Goal: Communication & Community: Answer question/provide support

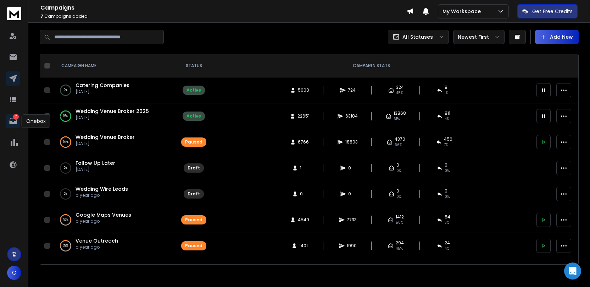
click at [15, 121] on icon at bounding box center [13, 121] width 9 height 9
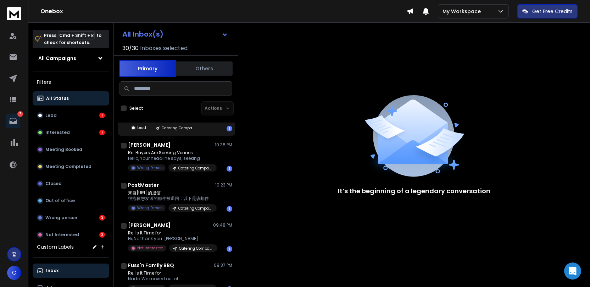
scroll to position [32, 0]
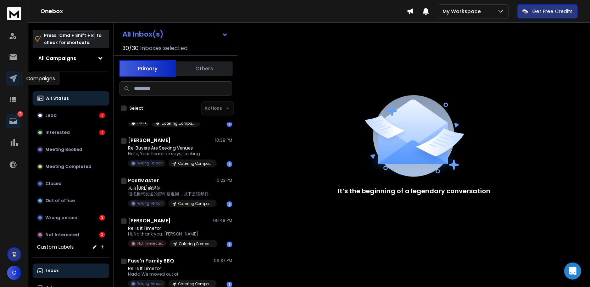
click at [17, 79] on link at bounding box center [13, 78] width 14 height 14
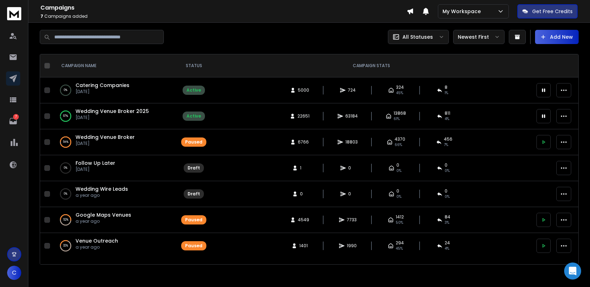
click at [129, 88] on div "0 % Catering Companies [DATE]" at bounding box center [115, 90] width 110 height 17
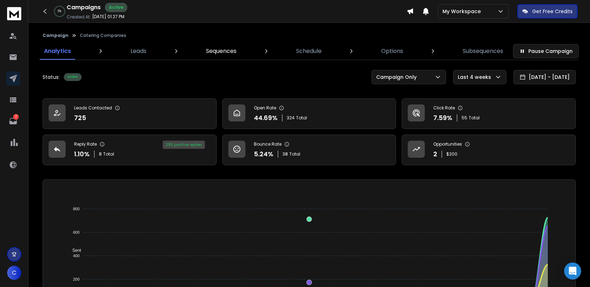
click at [229, 53] on p "Sequences" at bounding box center [221, 51] width 31 height 9
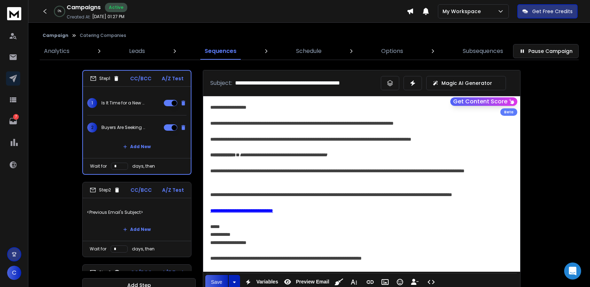
click at [140, 130] on p "Buyers Are Seeking Venues Like {{companyName}} in [DATE]…" at bounding box center [123, 128] width 45 height 6
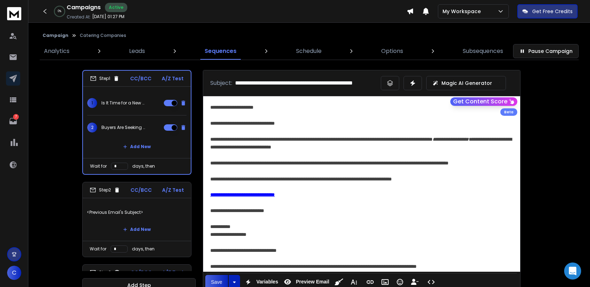
click at [311, 83] on input "**********" at bounding box center [304, 83] width 139 height 9
type input "**********"
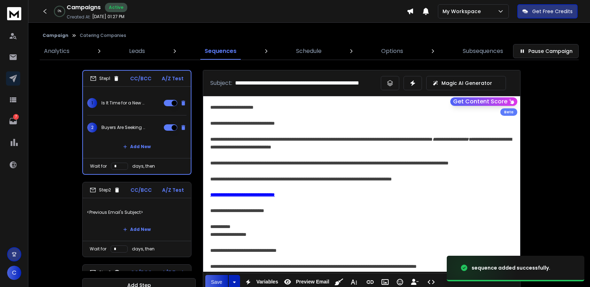
scroll to position [17, 0]
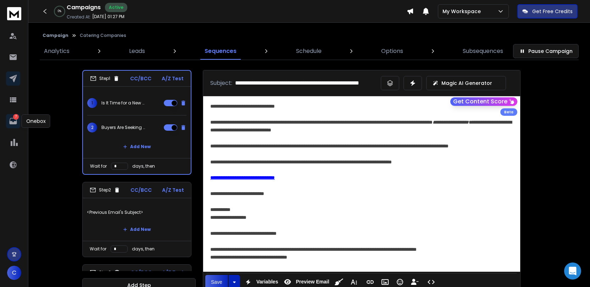
click at [10, 118] on icon at bounding box center [13, 121] width 9 height 9
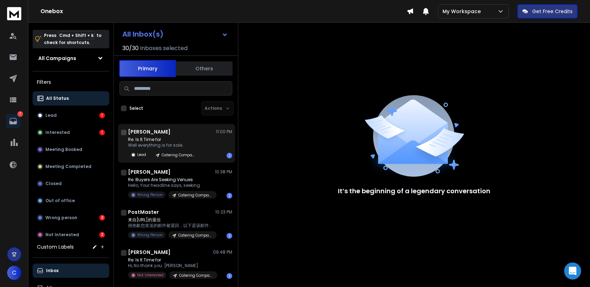
click at [171, 134] on h1 "[PERSON_NAME]" at bounding box center [149, 131] width 43 height 7
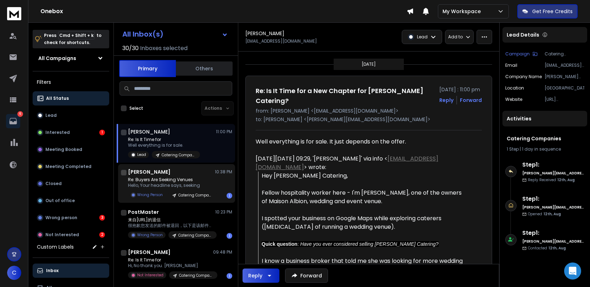
click at [177, 176] on div "[PERSON_NAME] 10:38 PM Re: Buyers Are Seeking Venues Hello, Your headline says,…" at bounding box center [180, 183] width 104 height 30
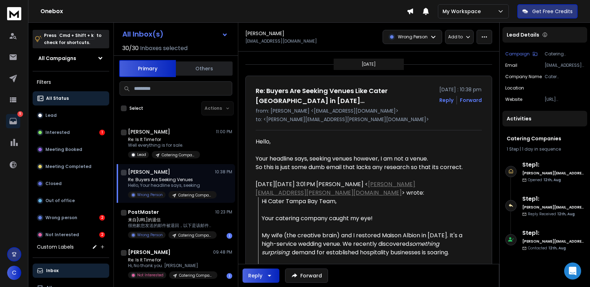
click at [258, 278] on div "Reply" at bounding box center [255, 275] width 14 height 7
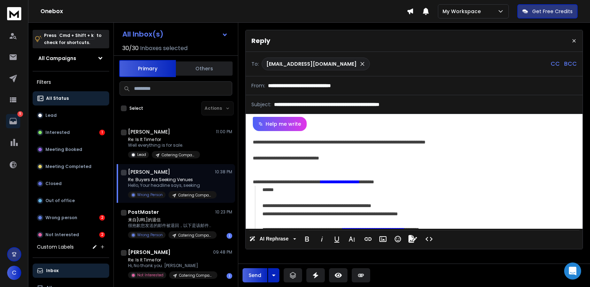
click at [246, 274] on button "Send" at bounding box center [255, 275] width 25 height 14
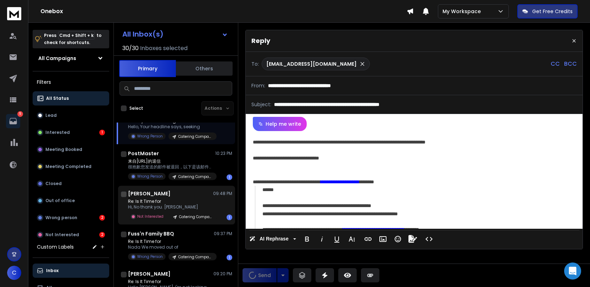
scroll to position [64, 0]
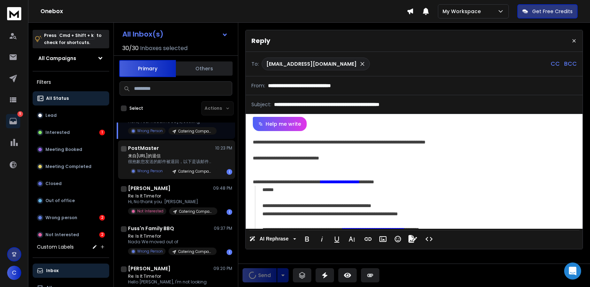
click at [170, 157] on p "来自[URL]的退信" at bounding box center [170, 156] width 85 height 6
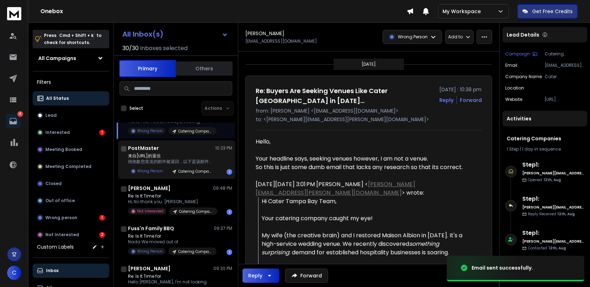
click at [178, 149] on div "PostMaster 10:23 PM" at bounding box center [180, 147] width 104 height 7
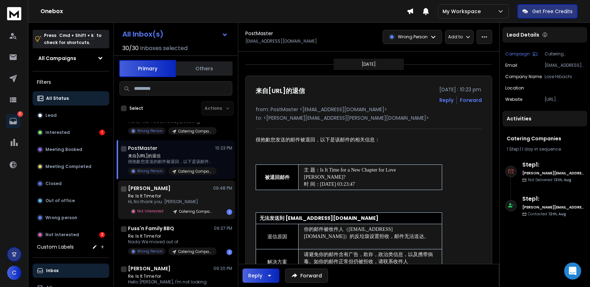
click at [171, 193] on div "[PERSON_NAME] 09:48 PM Re: Is It Time for Hi, No thank you. [PERSON_NAME] Not I…" at bounding box center [180, 199] width 104 height 30
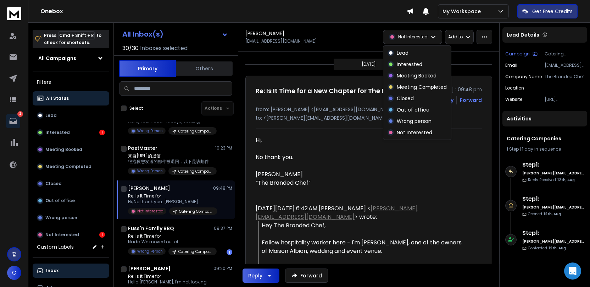
click at [432, 38] on icon at bounding box center [434, 37] width 6 height 6
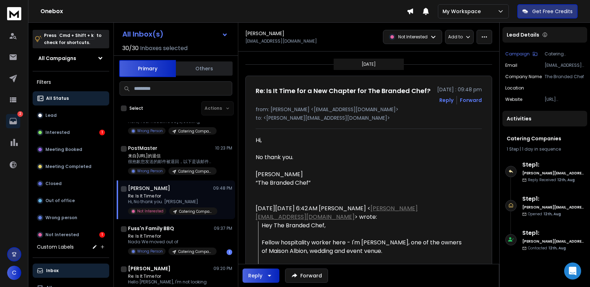
click at [469, 37] on icon at bounding box center [469, 37] width 4 height 2
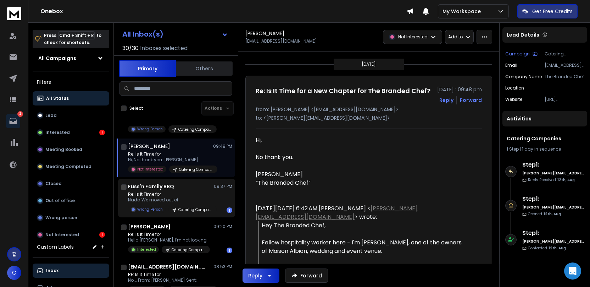
click at [176, 197] on p "Nada We moved out of" at bounding box center [170, 200] width 85 height 6
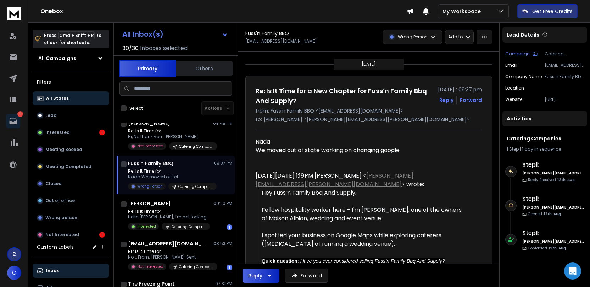
scroll to position [139, 0]
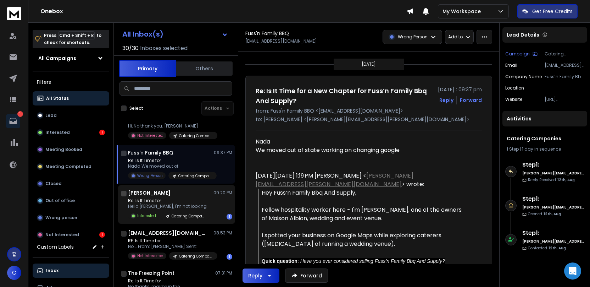
click at [166, 193] on div "[PERSON_NAME] 09:20 PM" at bounding box center [180, 192] width 104 height 7
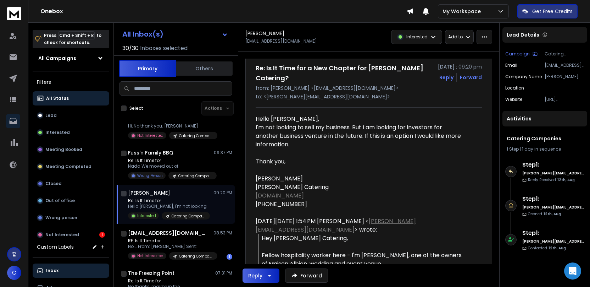
scroll to position [0, 0]
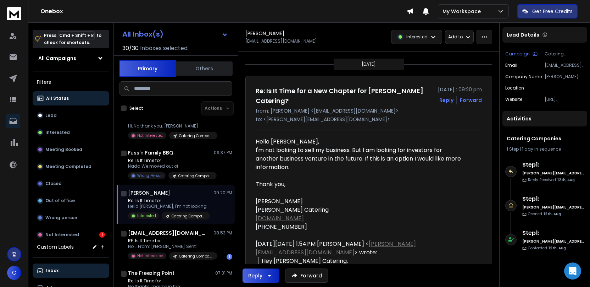
click at [254, 272] on div "Reply" at bounding box center [255, 275] width 14 height 7
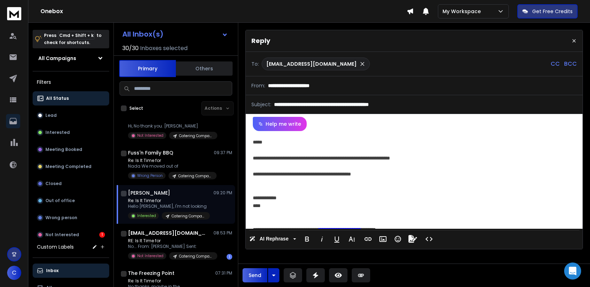
click at [255, 272] on button "Send" at bounding box center [255, 275] width 25 height 14
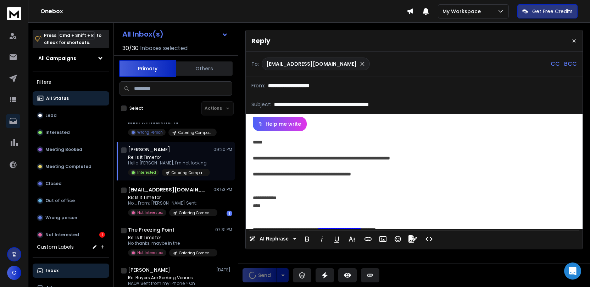
scroll to position [184, 0]
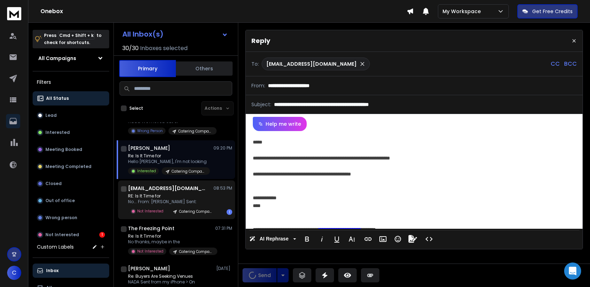
click at [161, 195] on p "RE: Is It Time for" at bounding box center [170, 196] width 85 height 6
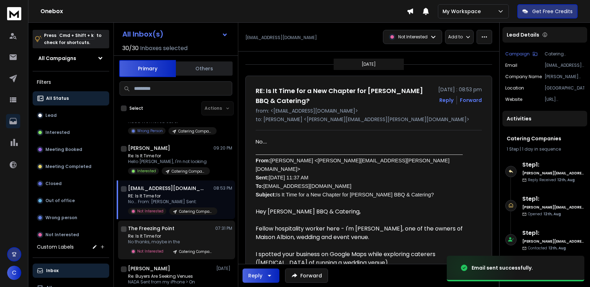
click at [172, 232] on div "The Freezing Point 07:31 PM Re: Is It Time for No thanks, maybe in the Not Inte…" at bounding box center [180, 240] width 104 height 30
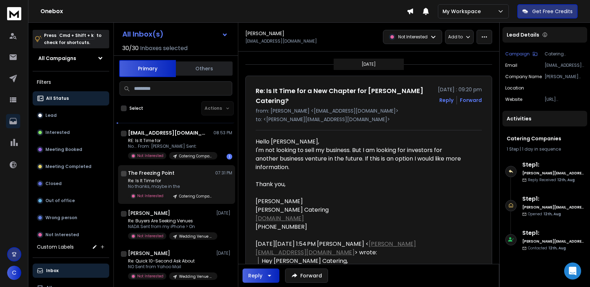
scroll to position [240, 0]
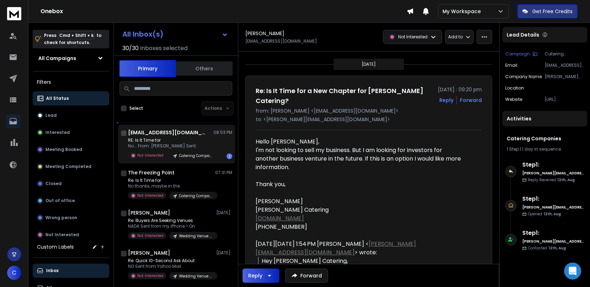
click at [160, 142] on p "RE: Is It Time for" at bounding box center [170, 140] width 85 height 6
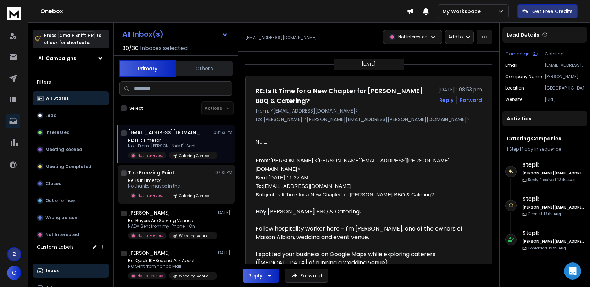
click at [169, 173] on h1 "The Freezing Point" at bounding box center [151, 172] width 46 height 7
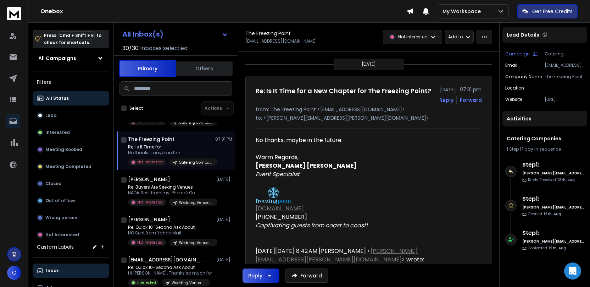
scroll to position [274, 0]
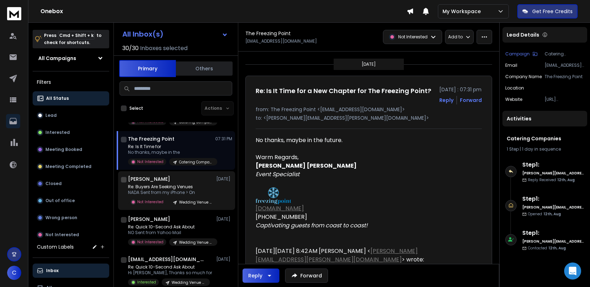
click at [181, 178] on div "[PERSON_NAME] [DATE]" at bounding box center [180, 178] width 104 height 7
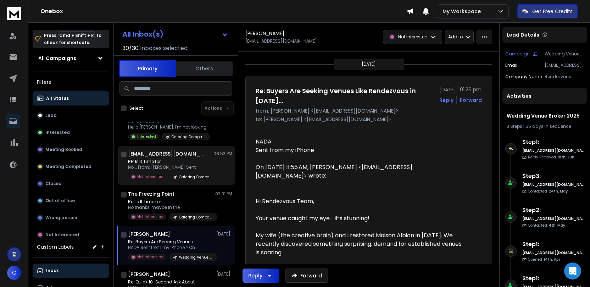
scroll to position [220, 0]
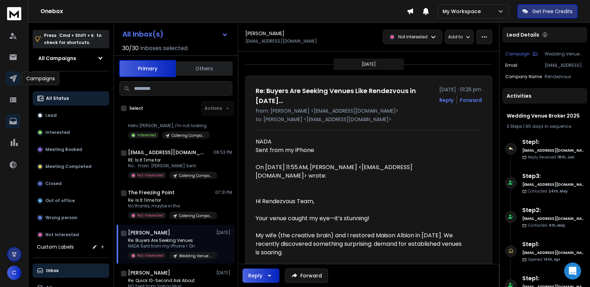
click at [11, 78] on icon at bounding box center [12, 78] width 7 height 7
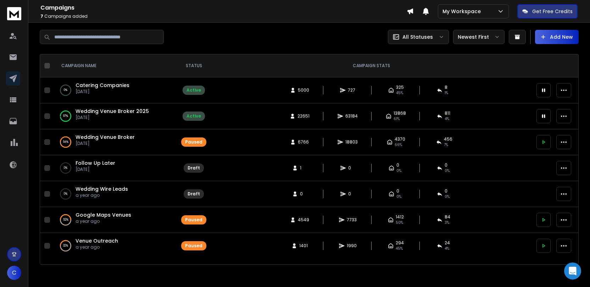
click at [257, 88] on div "5000 727 325 45 % 8 1 %" at bounding box center [371, 89] width 313 height 11
